Goal: Task Accomplishment & Management: Use online tool/utility

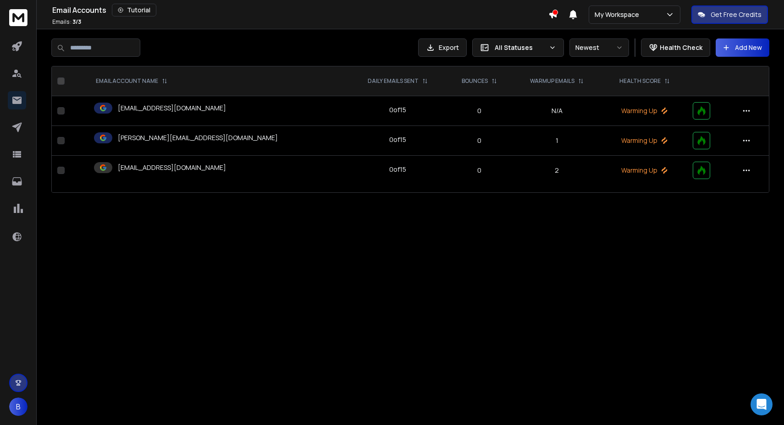
click at [426, 19] on div "Emails : 3 / 3" at bounding box center [300, 21] width 496 height 7
click at [21, 237] on icon at bounding box center [16, 237] width 11 height 11
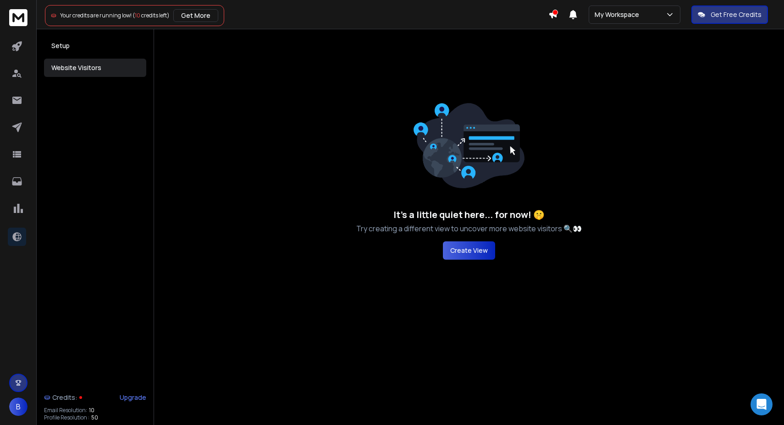
click at [467, 253] on button "Create View" at bounding box center [469, 251] width 52 height 18
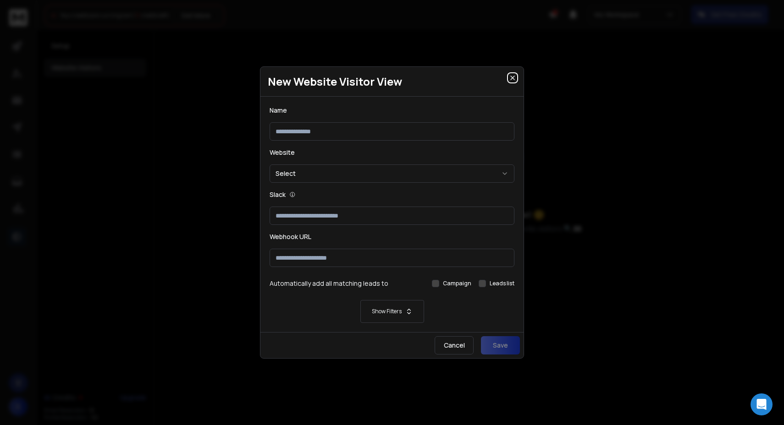
click at [514, 80] on icon "button" at bounding box center [512, 77] width 7 height 7
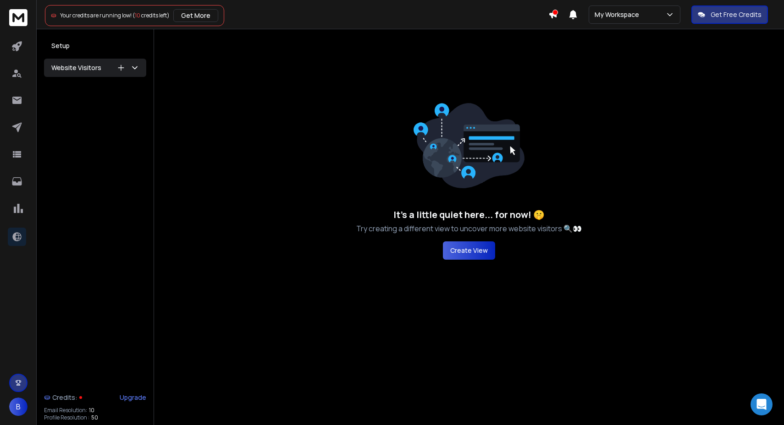
click at [98, 67] on button "Website Visitors" at bounding box center [95, 68] width 102 height 18
click at [121, 68] on icon at bounding box center [121, 67] width 6 height 0
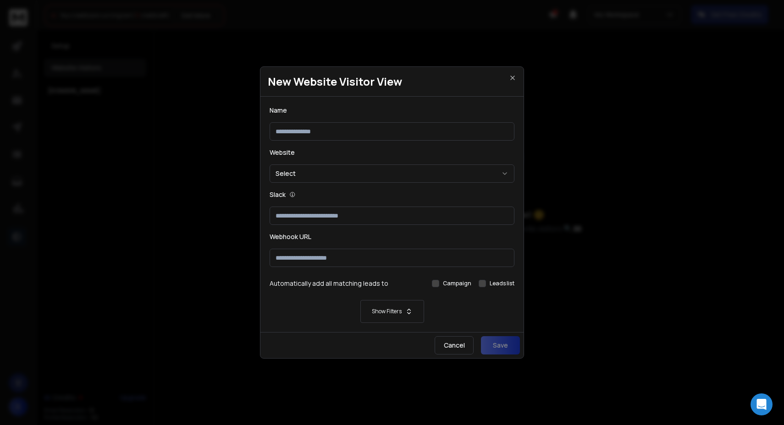
click at [342, 135] on input at bounding box center [392, 131] width 245 height 18
type input "**********"
click at [341, 166] on body "**********" at bounding box center [392, 212] width 784 height 425
click at [330, 261] on input at bounding box center [392, 258] width 245 height 18
click at [296, 236] on label "Webhook URL" at bounding box center [291, 236] width 42 height 9
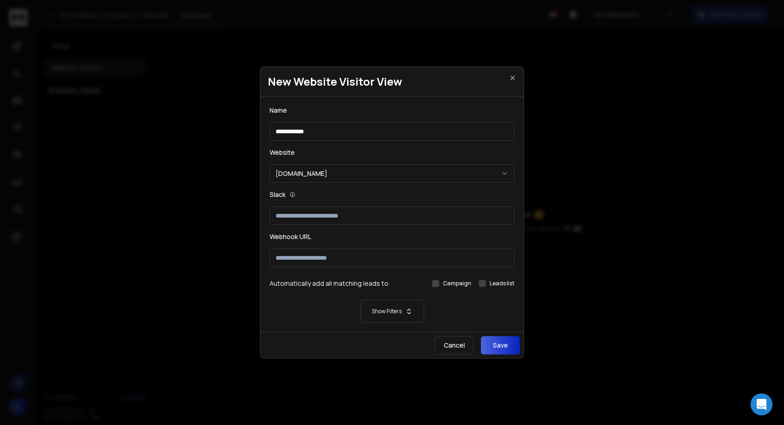
click at [296, 236] on label "Webhook URL" at bounding box center [291, 236] width 42 height 9
click at [519, 76] on h1 "New Website Visitor View" at bounding box center [391, 82] width 263 height 30
click at [512, 79] on icon "button" at bounding box center [512, 77] width 7 height 7
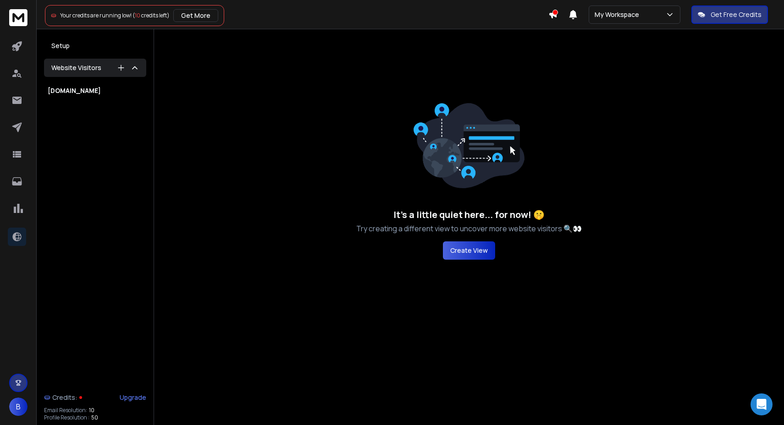
click at [135, 69] on icon at bounding box center [135, 68] width 8 height 8
click at [135, 69] on icon at bounding box center [135, 67] width 6 height 3
click at [85, 66] on button "Website Visitors" at bounding box center [95, 68] width 102 height 18
click at [71, 83] on div "Setup Website Visitors Credits: Upgrade Email Resolution: 10 Profile Resolution…" at bounding box center [95, 229] width 117 height 400
click at [73, 72] on button "Website Visitors" at bounding box center [95, 68] width 102 height 18
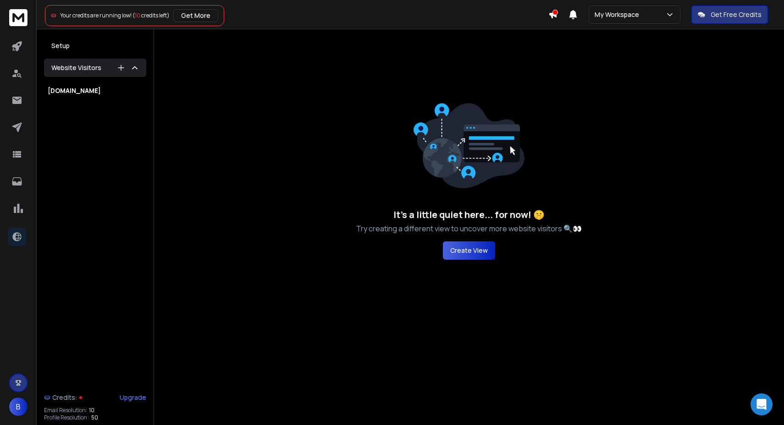
click at [80, 69] on button "Website Visitors" at bounding box center [95, 68] width 102 height 18
click at [84, 69] on button "Website Visitors" at bounding box center [95, 68] width 102 height 18
click at [72, 91] on p "[DOMAIN_NAME]" at bounding box center [74, 90] width 53 height 9
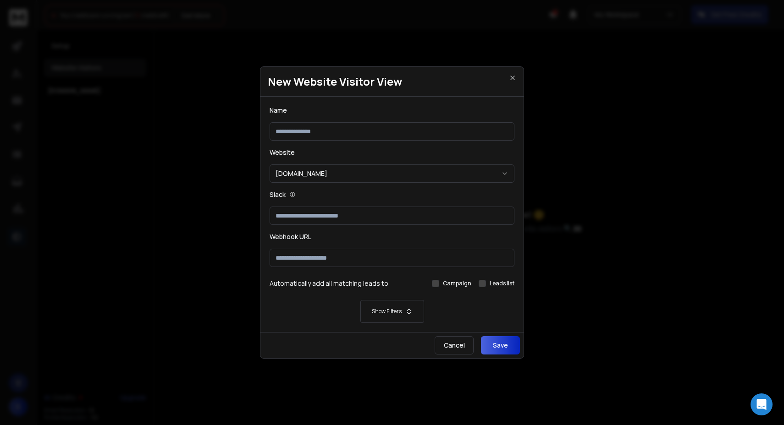
click at [395, 313] on p "Show Filters" at bounding box center [387, 311] width 30 height 7
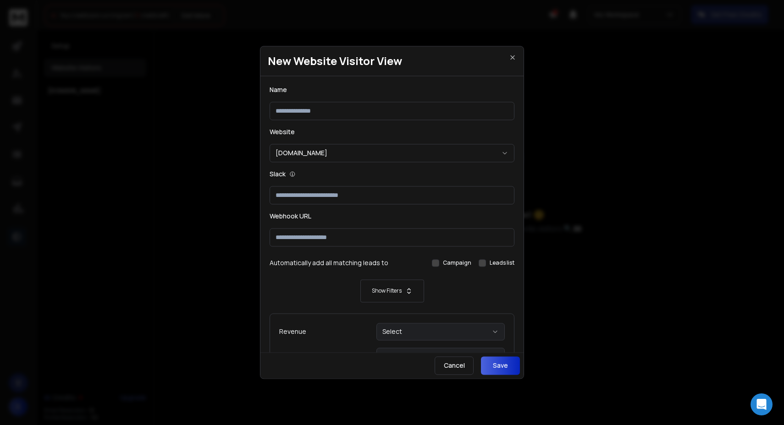
scroll to position [157, 0]
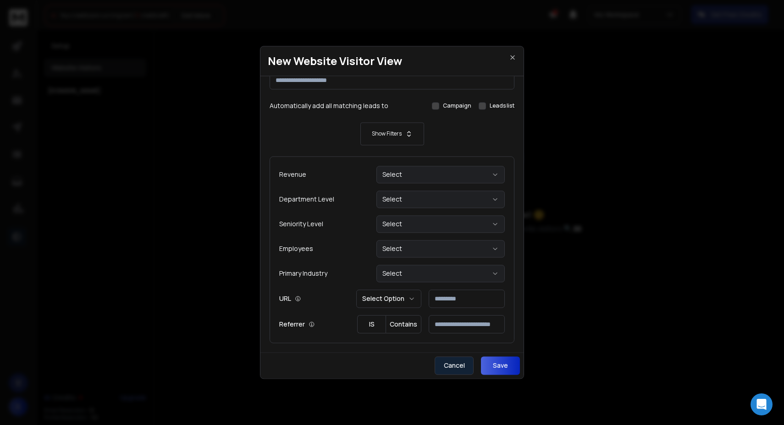
click at [453, 367] on button "Cancel" at bounding box center [454, 366] width 39 height 18
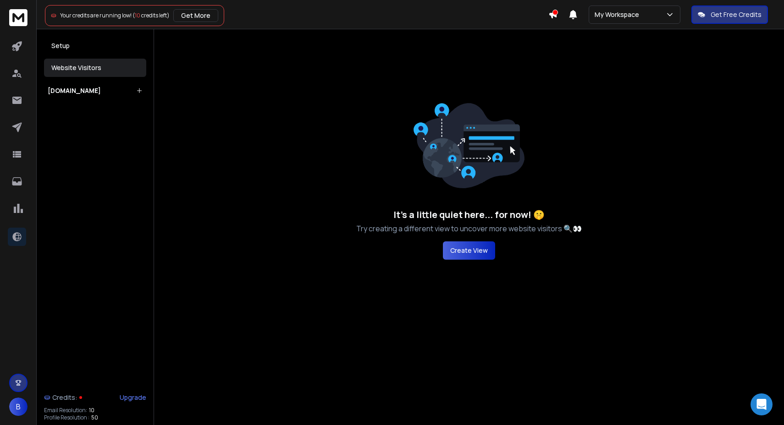
click at [140, 92] on icon at bounding box center [139, 91] width 6 height 6
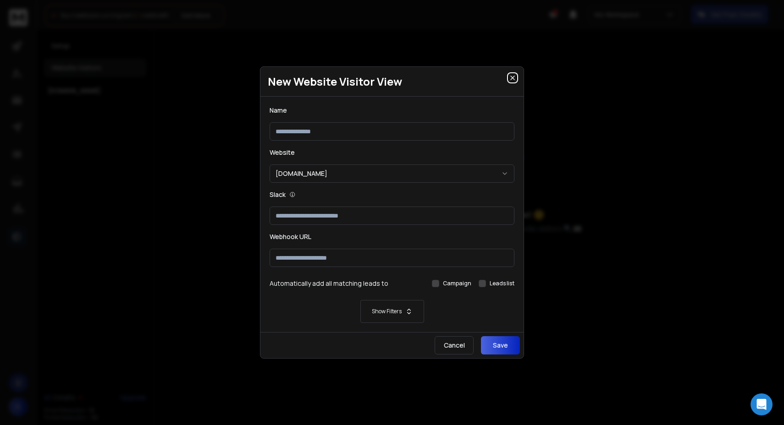
click at [514, 78] on icon "button" at bounding box center [512, 77] width 7 height 7
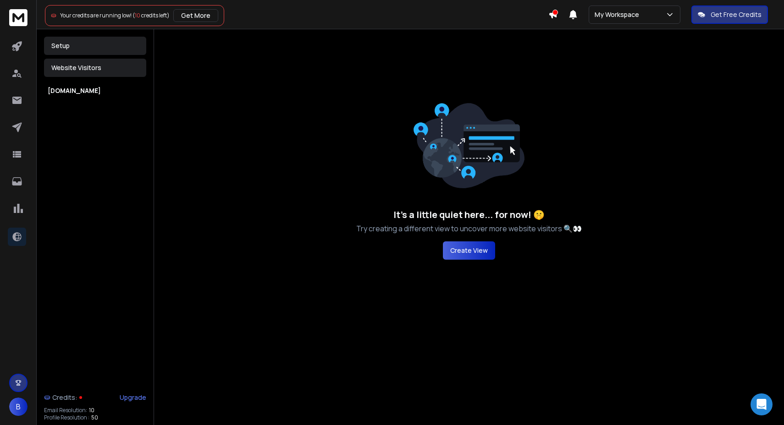
click at [58, 47] on button "Setup" at bounding box center [95, 46] width 102 height 18
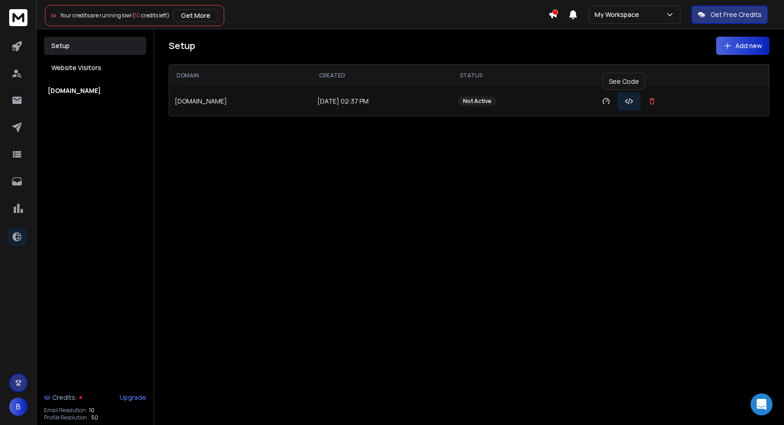
click at [625, 101] on icon at bounding box center [629, 101] width 8 height 8
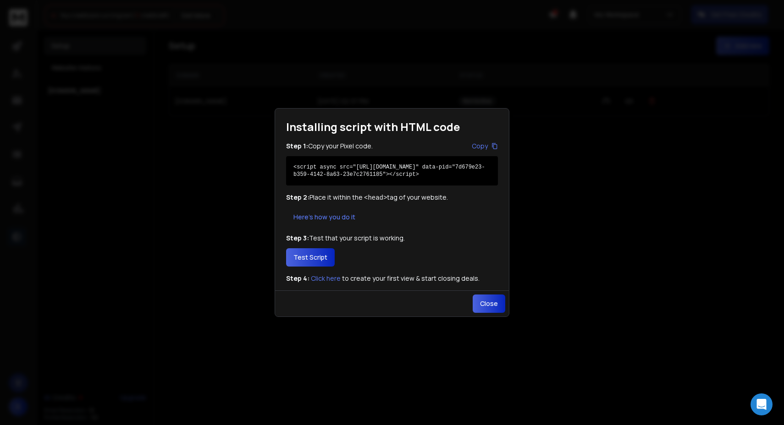
click at [355, 177] on code "<script async src="https://pub-64d7c9742ee54006ae9f38e02aa8539e.r2.dev/7d679e23…" at bounding box center [389, 171] width 192 height 14
click at [434, 220] on div "Here's how you do it" at bounding box center [392, 217] width 212 height 18
click at [434, 203] on p "Step 2: Place it within the <head> tag of your website." at bounding box center [392, 198] width 212 height 10
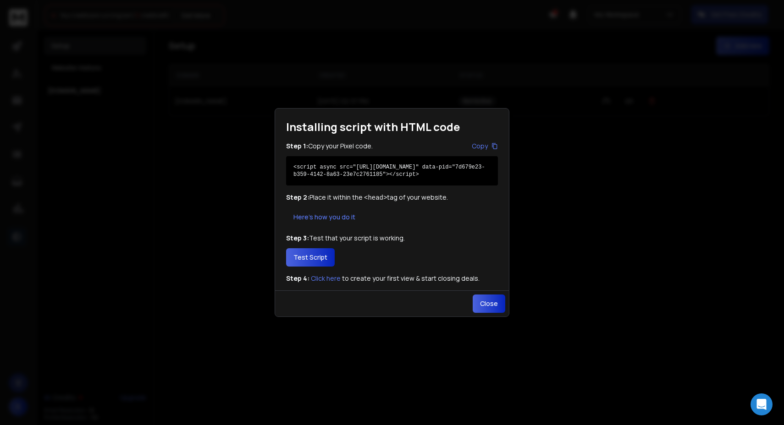
click at [319, 267] on button "Test Script" at bounding box center [310, 257] width 49 height 18
click at [310, 266] on button "Test Script" at bounding box center [310, 257] width 49 height 18
click at [313, 265] on button "Test Script" at bounding box center [310, 257] width 49 height 18
click at [328, 283] on button "Click here" at bounding box center [326, 278] width 30 height 9
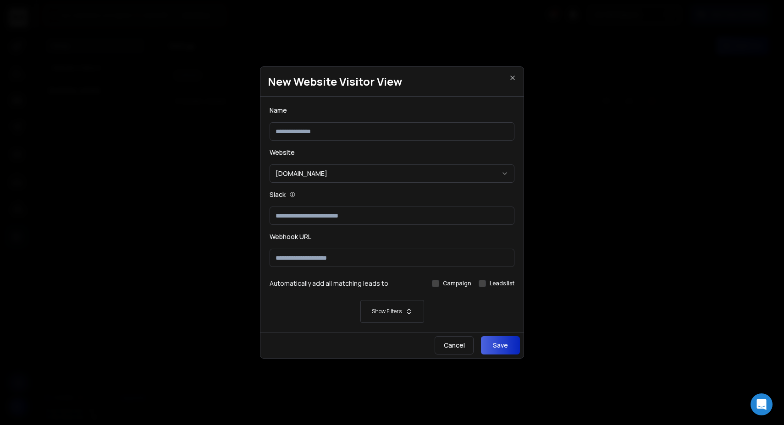
click at [355, 130] on input at bounding box center [392, 131] width 245 height 18
click at [355, 129] on input at bounding box center [392, 131] width 245 height 18
click at [302, 239] on label "Webhook URL" at bounding box center [291, 236] width 42 height 9
click at [305, 260] on input at bounding box center [392, 258] width 245 height 18
click at [501, 344] on button "Save" at bounding box center [500, 346] width 39 height 18
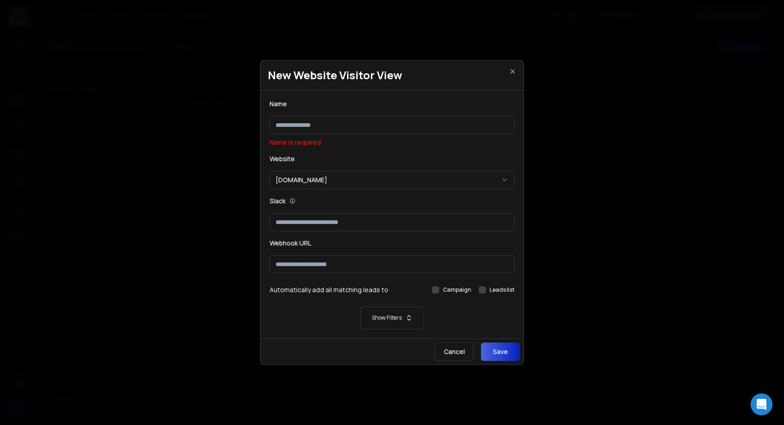
click at [391, 126] on input at bounding box center [392, 125] width 245 height 18
click at [340, 127] on input at bounding box center [392, 125] width 245 height 18
click at [513, 77] on h1 "New Website Visitor View" at bounding box center [391, 76] width 263 height 30
click at [517, 72] on h1 "New Website Visitor View" at bounding box center [391, 76] width 263 height 30
click at [513, 73] on icon "button" at bounding box center [512, 71] width 7 height 7
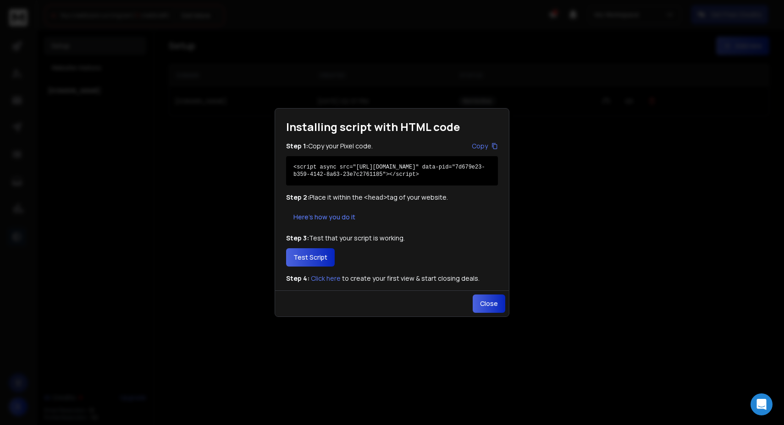
click at [487, 307] on button "Close" at bounding box center [489, 304] width 33 height 18
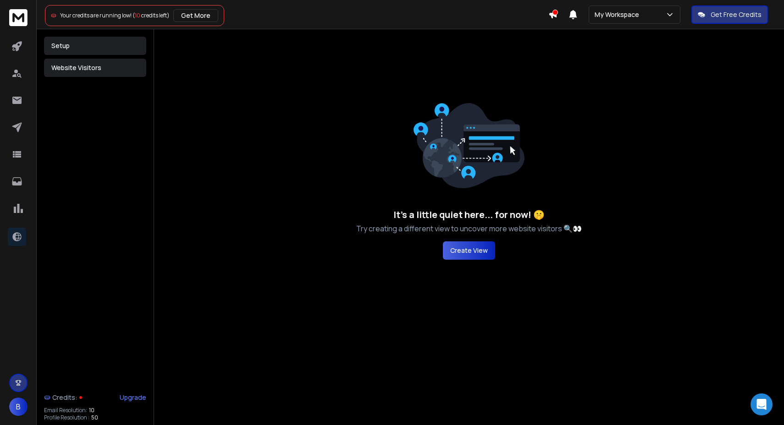
click at [64, 47] on button "Setup" at bounding box center [95, 46] width 102 height 18
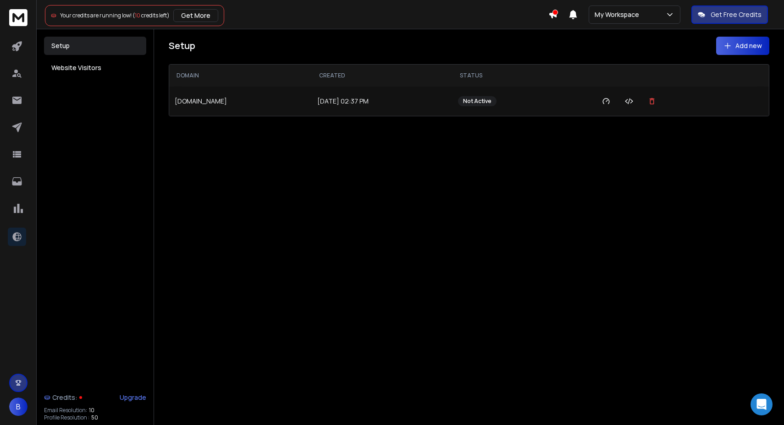
click at [312, 102] on td "Oct 14, 2025, 02:37 PM" at bounding box center [382, 101] width 141 height 29
click at [602, 100] on icon at bounding box center [606, 101] width 8 height 8
click at [470, 102] on div "Not Active" at bounding box center [477, 101] width 39 height 10
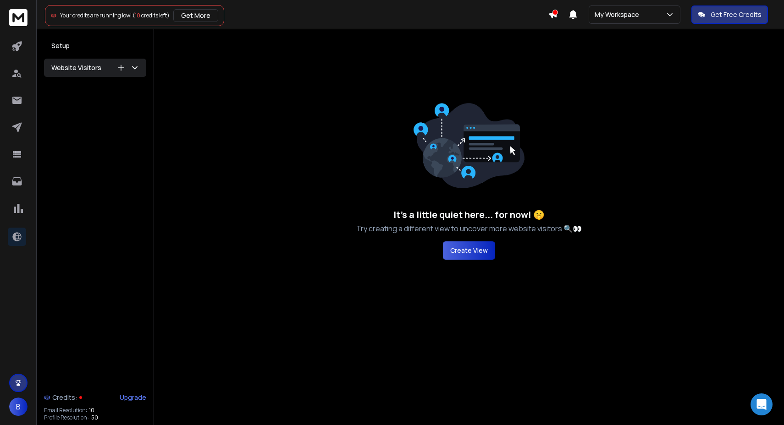
click at [79, 69] on button "Website Visitors" at bounding box center [95, 68] width 102 height 18
click at [66, 86] on button "[DOMAIN_NAME]" at bounding box center [95, 91] width 102 height 17
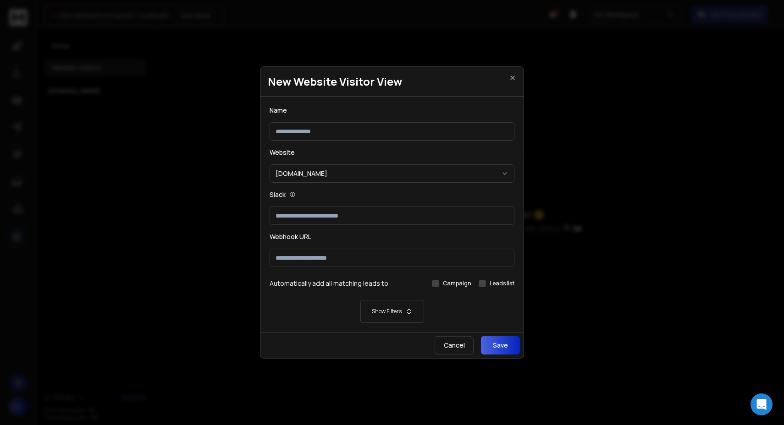
click at [147, 110] on body "**********" at bounding box center [392, 212] width 784 height 425
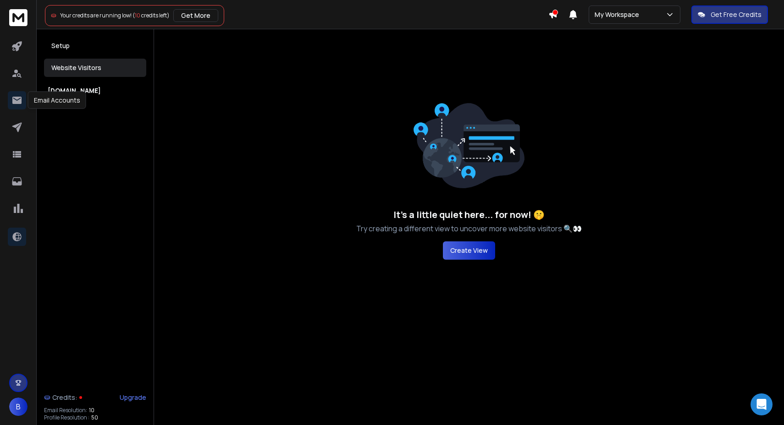
click at [20, 103] on icon at bounding box center [16, 100] width 9 height 7
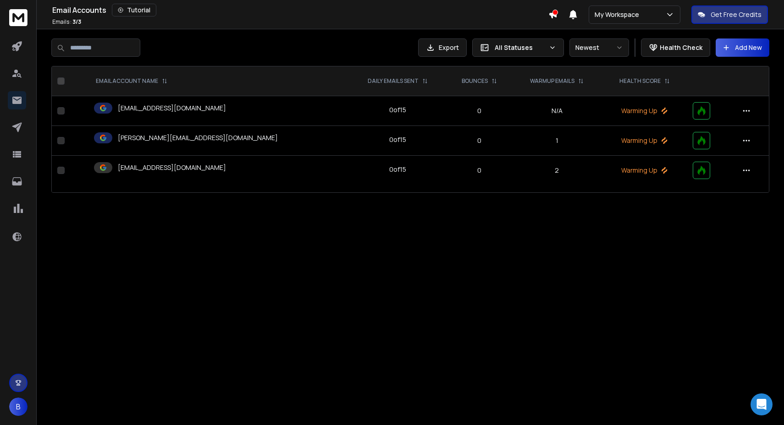
click at [177, 169] on p "[EMAIL_ADDRESS][DOMAIN_NAME]" at bounding box center [172, 167] width 108 height 9
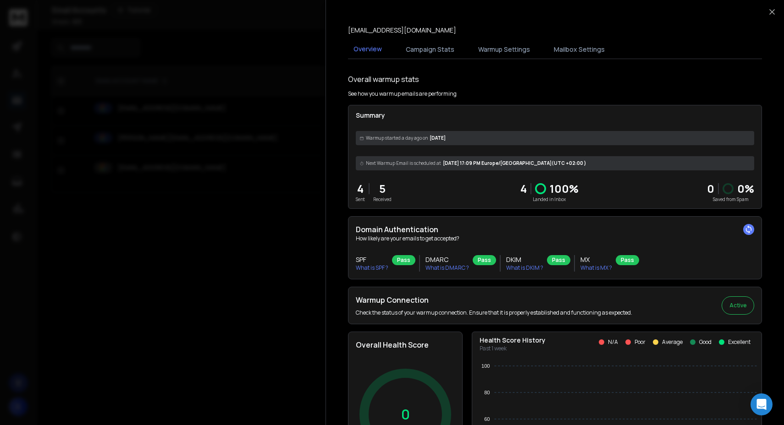
click at [383, 192] on p "5" at bounding box center [382, 189] width 18 height 15
click at [631, 195] on div "4 Sent 5 Received 4 100 % Landed in Inbox 0 0 % Saved from Spam" at bounding box center [555, 193] width 398 height 22
click at [621, 189] on div "4 Sent 5 Received 4 100 % Landed in Inbox 0 0 % Saved from Spam" at bounding box center [555, 193] width 398 height 22
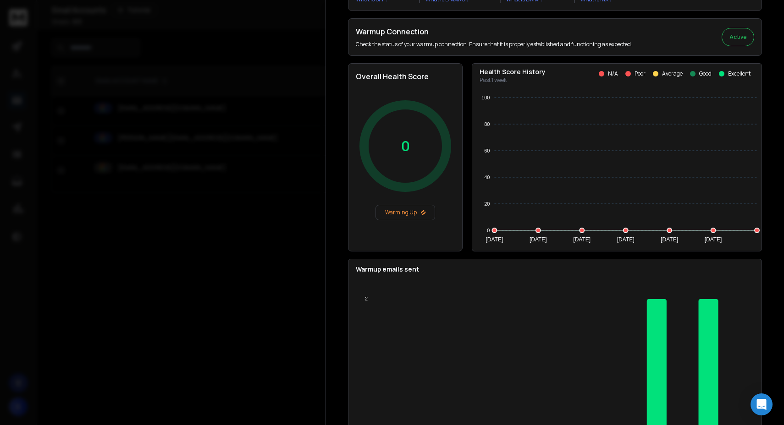
scroll to position [272, 0]
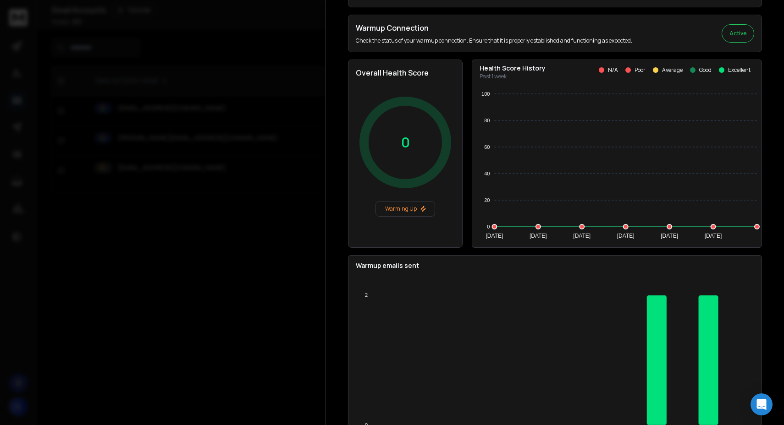
click at [254, 180] on div at bounding box center [392, 212] width 784 height 425
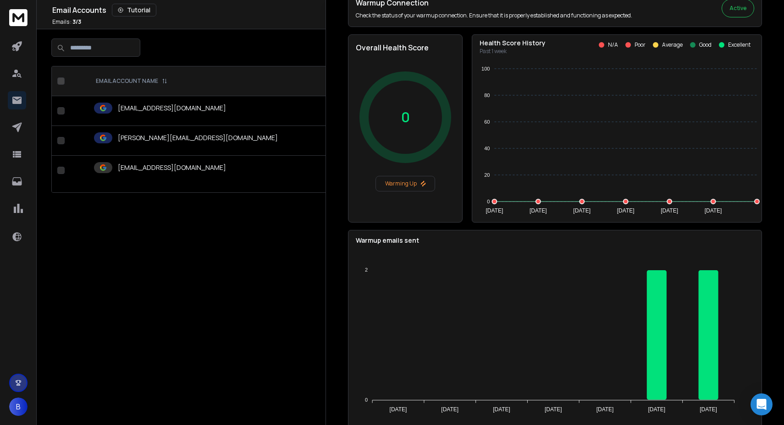
scroll to position [247, 0]
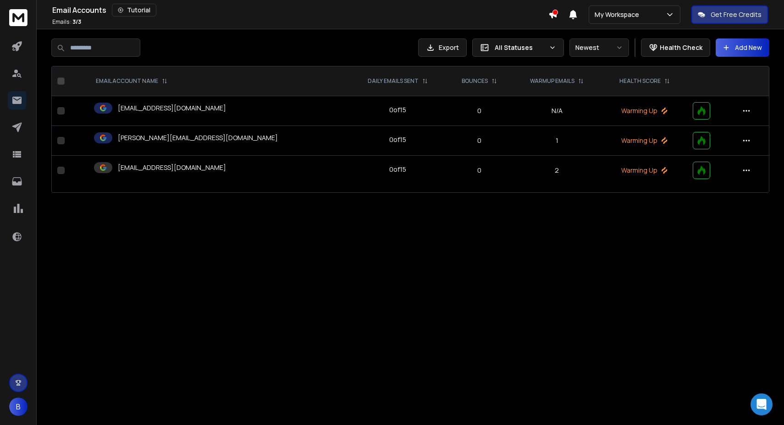
click at [243, 132] on td "[PERSON_NAME][EMAIL_ADDRESS][DOMAIN_NAME]" at bounding box center [218, 141] width 260 height 30
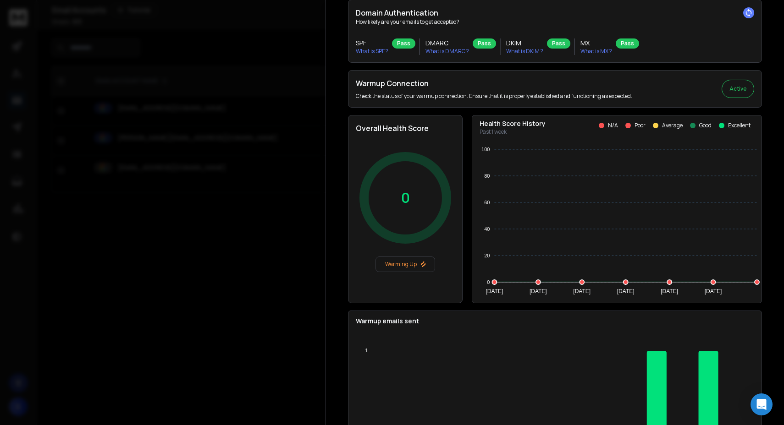
scroll to position [327, 0]
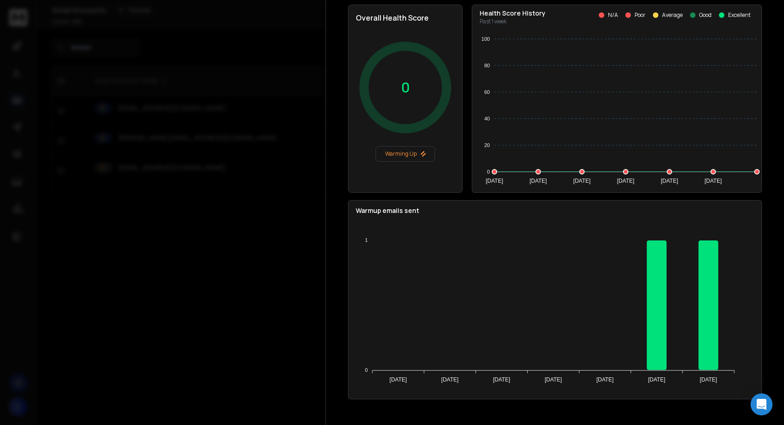
click at [259, 248] on div at bounding box center [392, 212] width 784 height 425
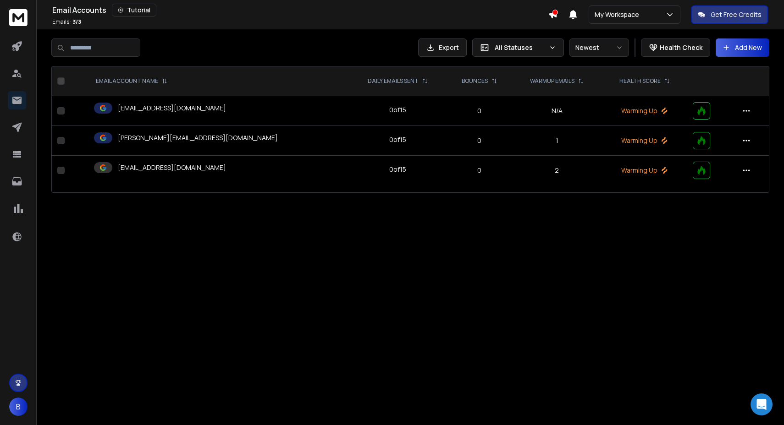
click at [276, 110] on div "[EMAIL_ADDRESS][DOMAIN_NAME]" at bounding box center [218, 108] width 249 height 11
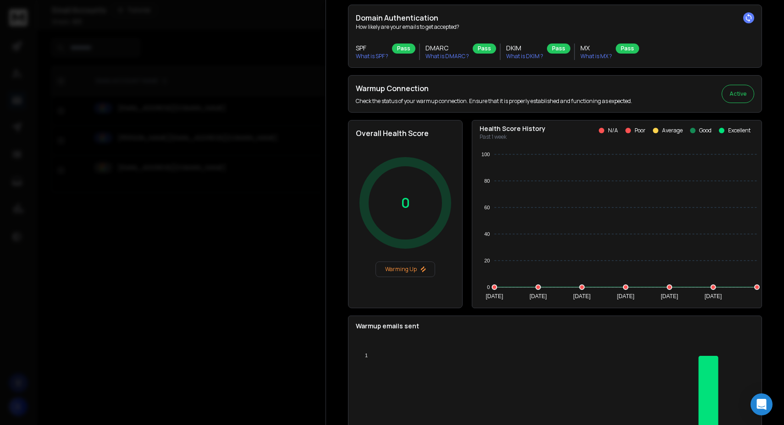
scroll to position [319, 0]
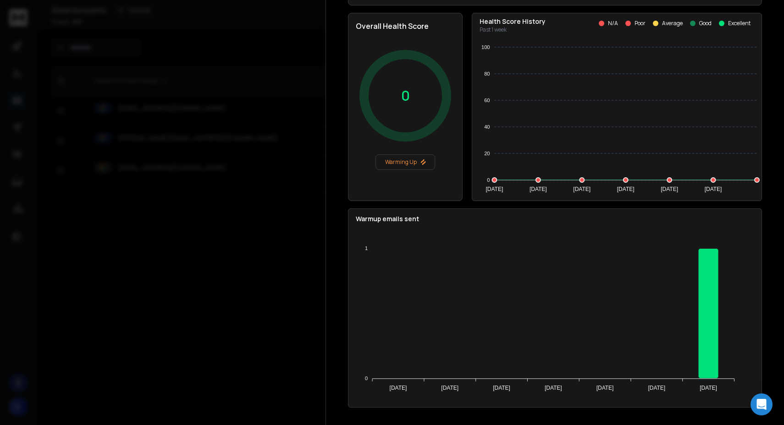
click at [278, 275] on div at bounding box center [392, 212] width 784 height 425
